Goal: Communication & Community: Answer question/provide support

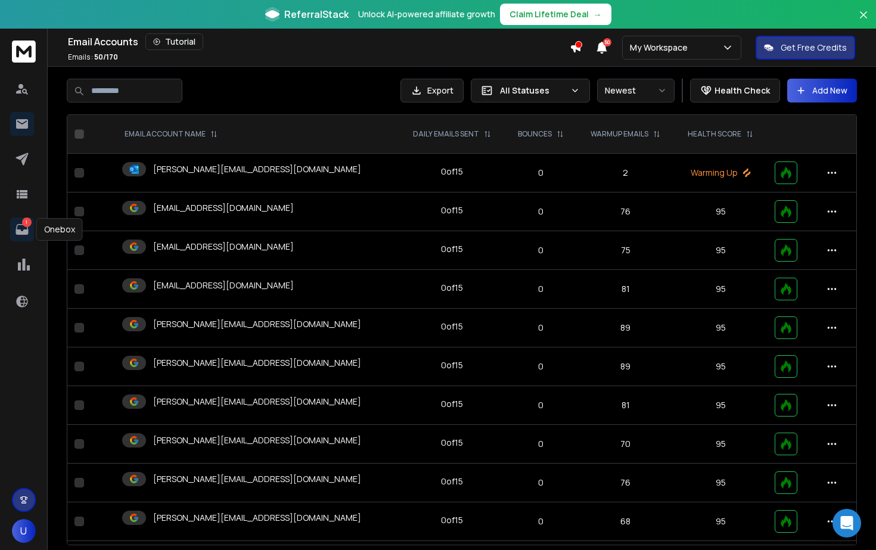
click at [20, 225] on icon at bounding box center [22, 229] width 13 height 11
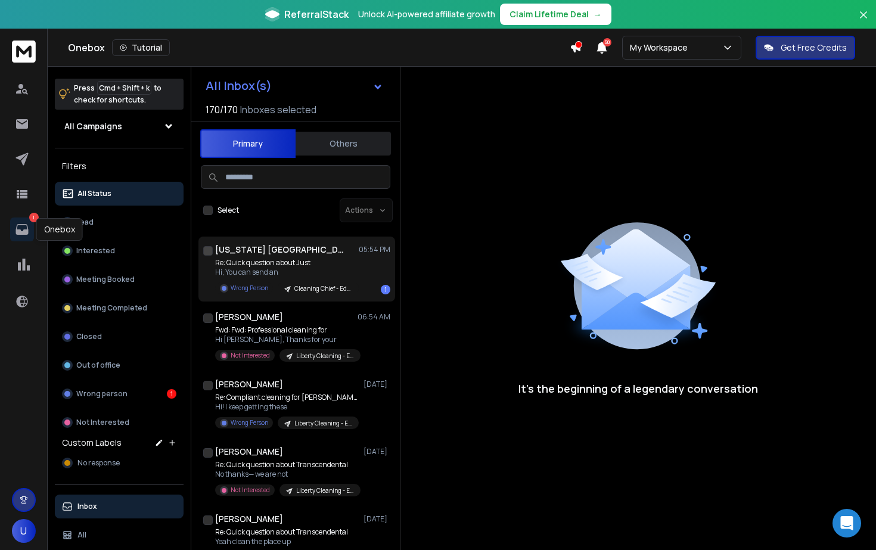
click at [289, 240] on div "[US_STATE] [GEOGRAPHIC_DATA] 05:54 PM Re: Quick question about Just Hi, You can…" at bounding box center [297, 269] width 197 height 65
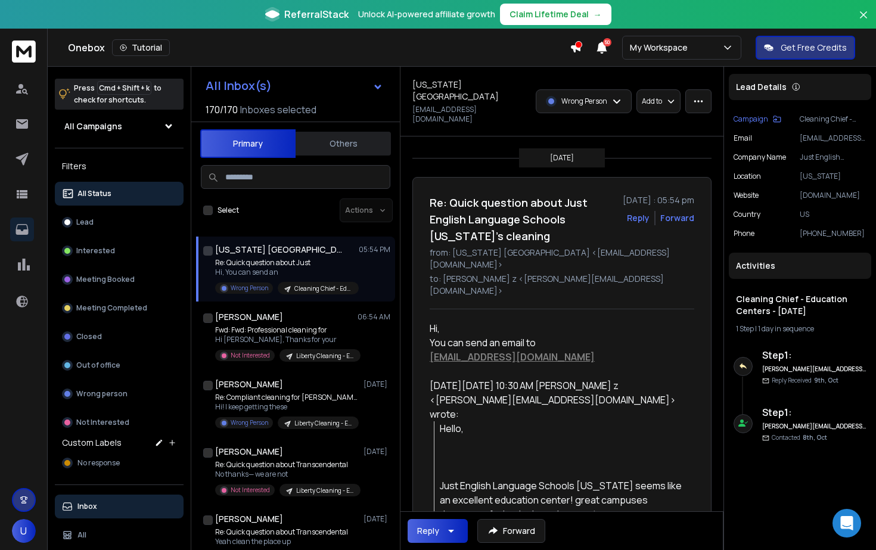
click at [434, 529] on div "Reply" at bounding box center [428, 531] width 22 height 12
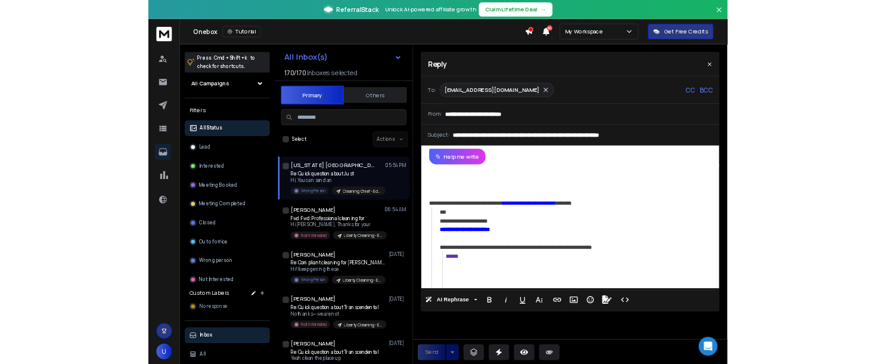
scroll to position [357, 0]
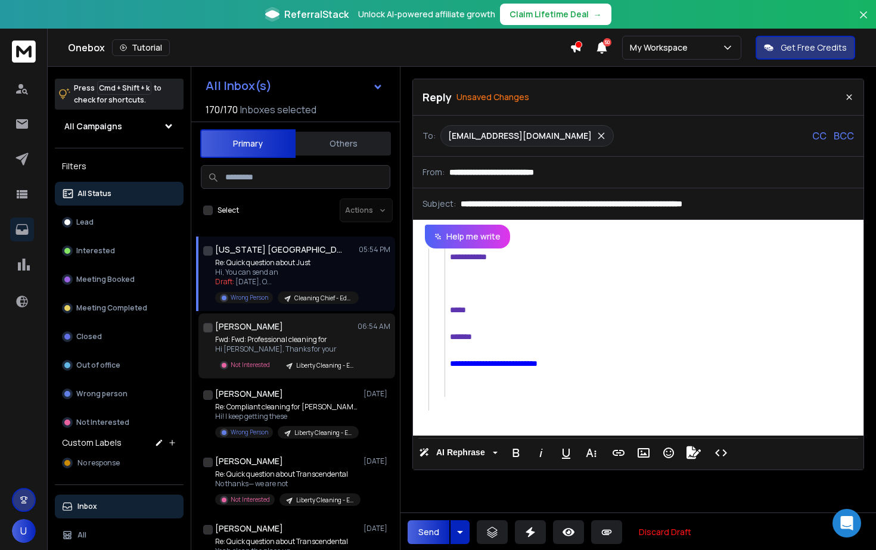
click at [272, 318] on div "[PERSON_NAME] 06:54 AM Fwd: Fwd: Professional cleaning for Hi [PERSON_NAME], Th…" at bounding box center [297, 346] width 197 height 65
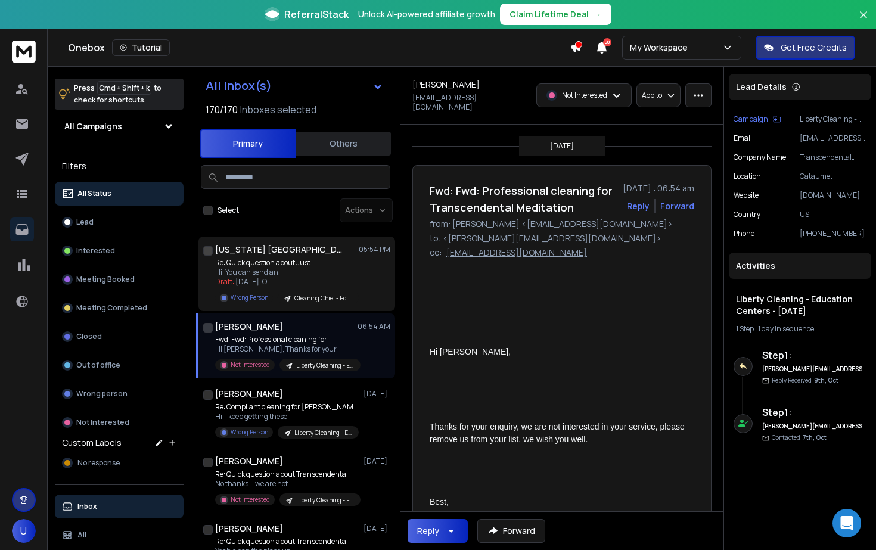
click at [268, 268] on p "Hi, You can send an" at bounding box center [286, 273] width 143 height 10
